Goal: Navigation & Orientation: Find specific page/section

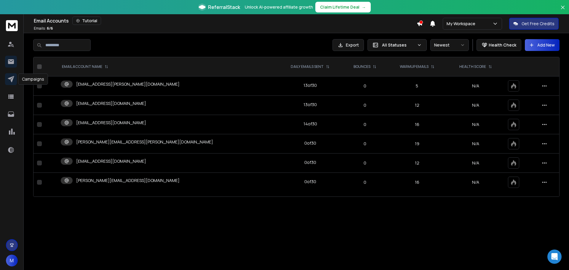
click at [8, 80] on icon at bounding box center [10, 79] width 7 height 7
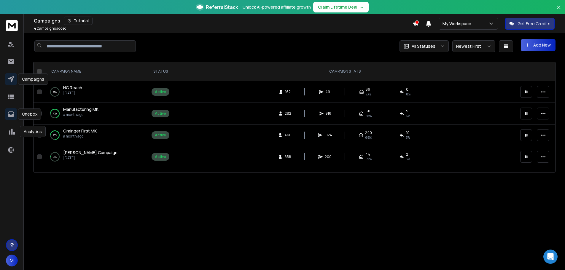
click at [9, 116] on icon at bounding box center [11, 113] width 6 height 5
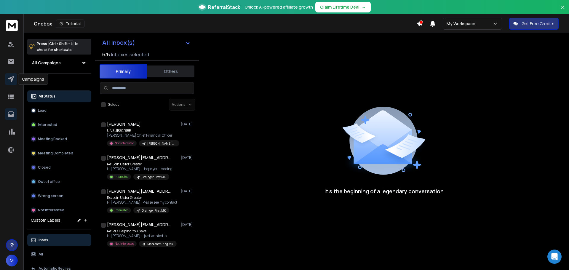
click at [9, 79] on icon at bounding box center [11, 79] width 6 height 6
